Goal: Task Accomplishment & Management: Manage account settings

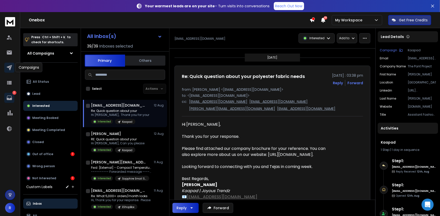
click at [9, 69] on icon at bounding box center [9, 67] width 5 height 5
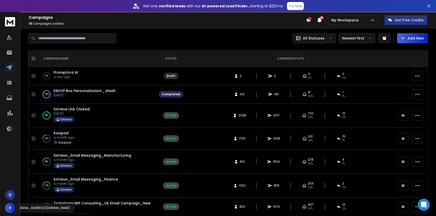
click at [7, 209] on span "R" at bounding box center [10, 208] width 10 height 10
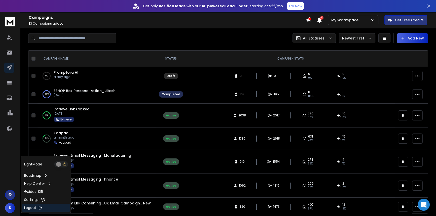
click at [31, 207] on p "Logout" at bounding box center [30, 208] width 12 height 5
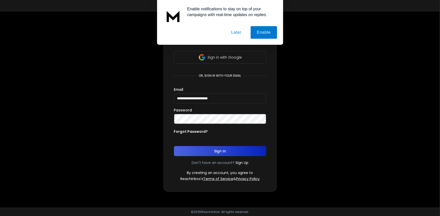
click at [209, 98] on input "**********" at bounding box center [220, 98] width 92 height 10
type input "**********"
click at [206, 151] on button "Sign In" at bounding box center [220, 151] width 92 height 10
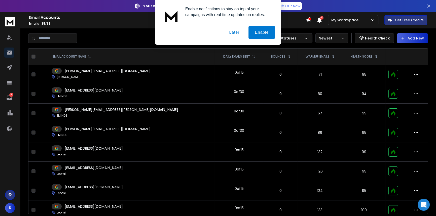
click at [233, 33] on button "Later" at bounding box center [234, 32] width 23 height 13
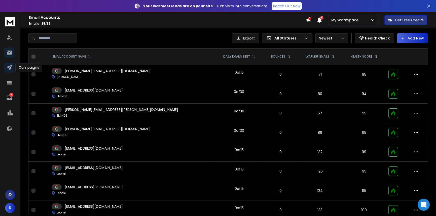
click at [10, 67] on icon at bounding box center [9, 67] width 5 height 5
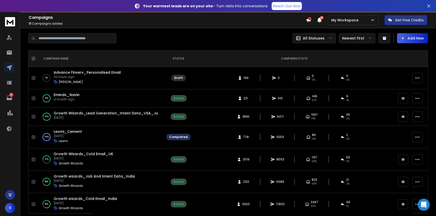
click at [82, 72] on span "Advance Finserv_Personalised Email" at bounding box center [87, 72] width 67 height 5
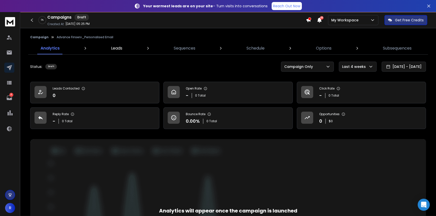
click at [116, 45] on p "Leads" at bounding box center [116, 48] width 11 height 6
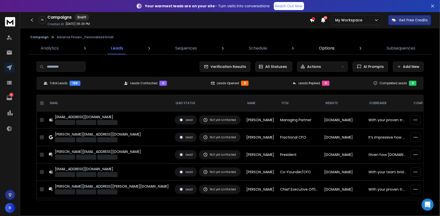
click at [317, 47] on link "Options" at bounding box center [327, 48] width 22 height 12
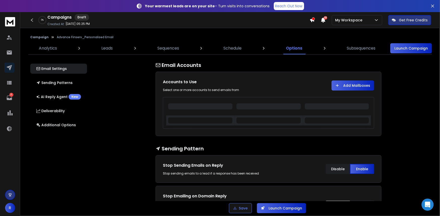
click at [356, 86] on button "Add Mailboxes" at bounding box center [352, 86] width 43 height 10
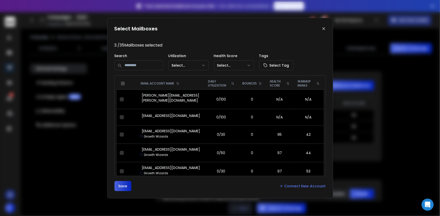
click at [149, 63] on input at bounding box center [138, 65] width 49 height 10
type input "*******"
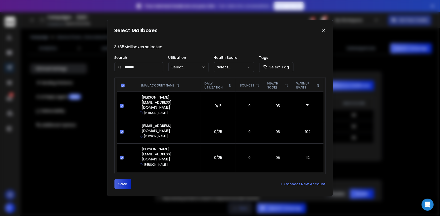
click at [124, 179] on button "Save" at bounding box center [122, 184] width 17 height 10
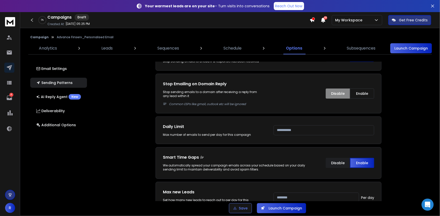
scroll to position [114, 0]
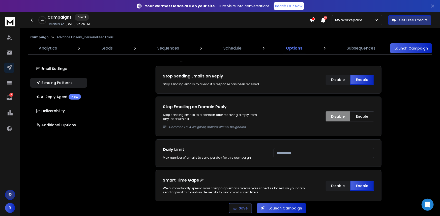
click at [278, 154] on input "***" at bounding box center [323, 153] width 101 height 10
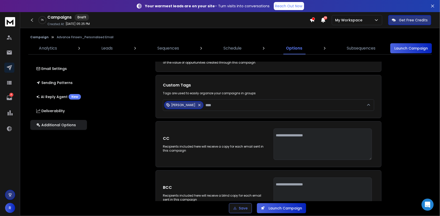
scroll to position [989, 0]
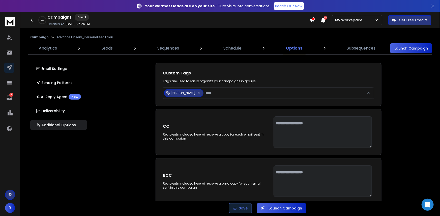
click at [242, 209] on button "Save" at bounding box center [240, 209] width 23 height 10
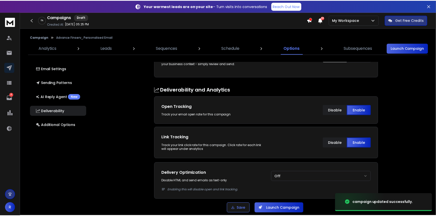
scroll to position [462, 0]
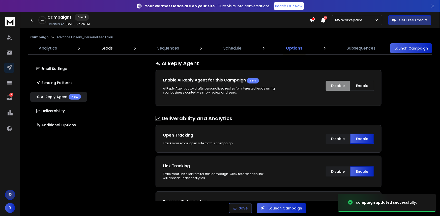
click at [102, 49] on p "Leads" at bounding box center [106, 48] width 11 height 6
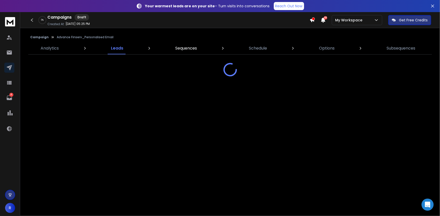
click at [179, 50] on p "Sequences" at bounding box center [186, 48] width 22 height 6
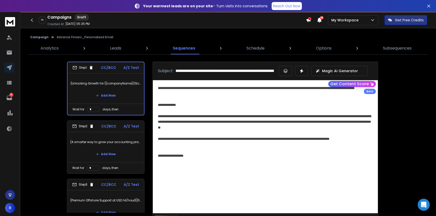
click at [127, 88] on p "{Unlocking Growth for {{companyName}}|Scaling {{companyName}} without extra hea…" at bounding box center [106, 84] width 71 height 14
